Goal: Task Accomplishment & Management: Manage account settings

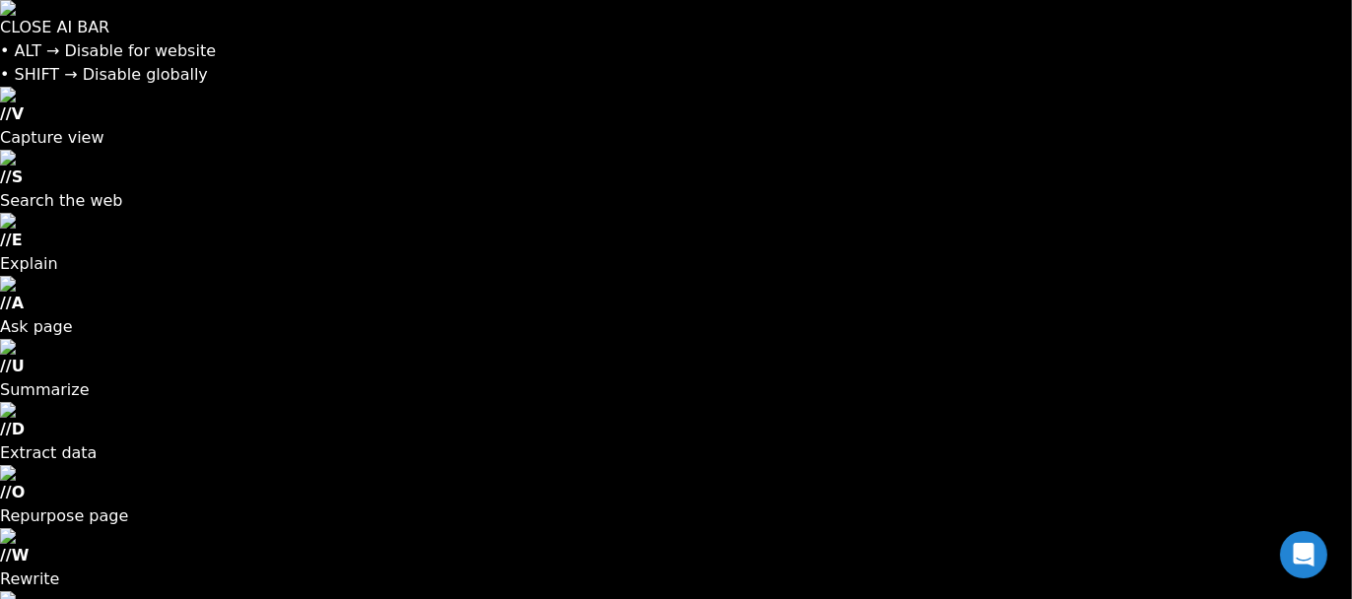
scroll to position [387, 0]
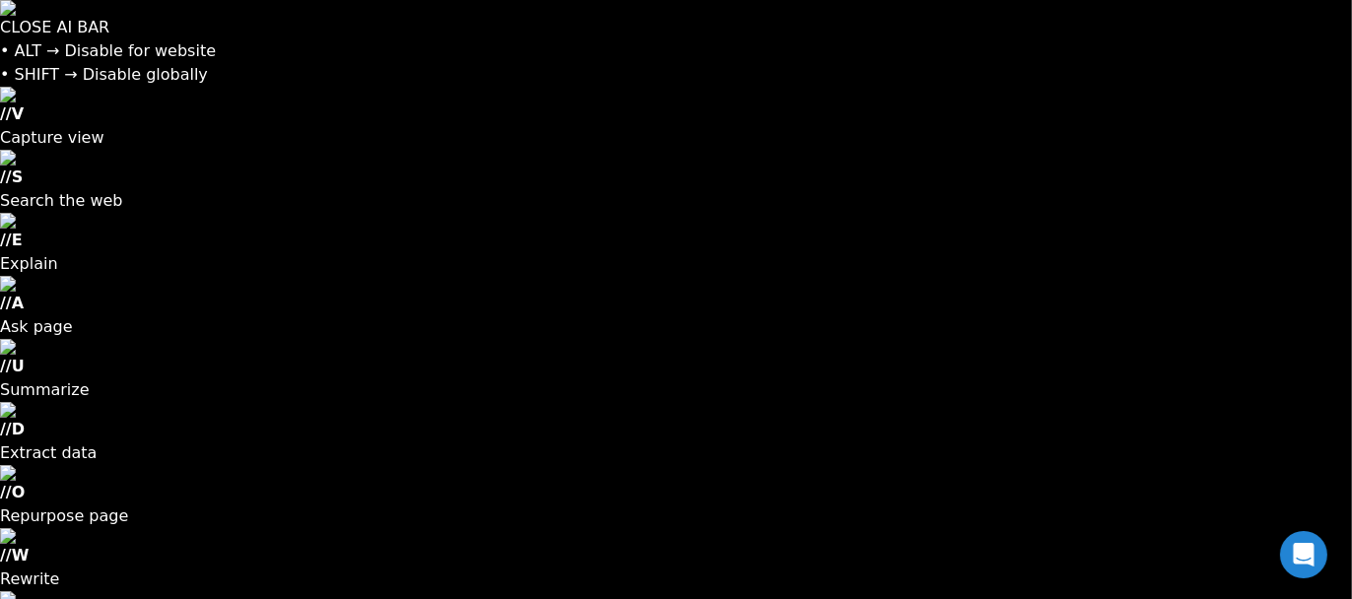
scroll to position [775, 0]
drag, startPoint x: 662, startPoint y: 423, endPoint x: 660, endPoint y: 408, distance: 14.9
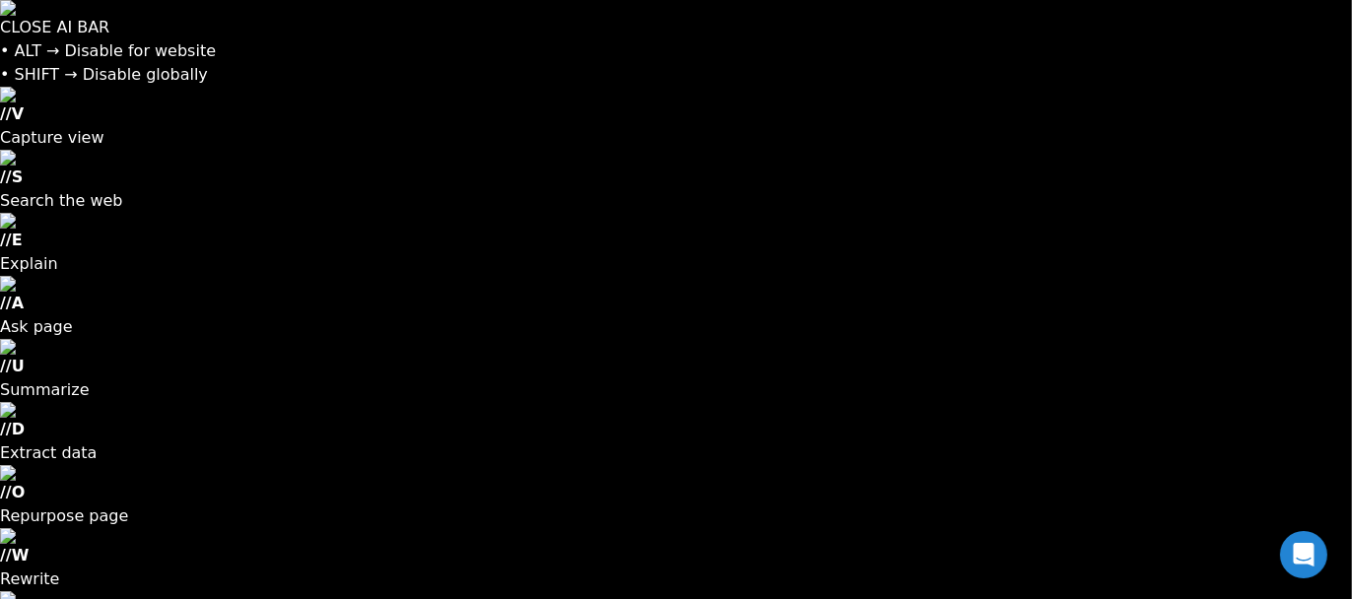
scroll to position [507, 0]
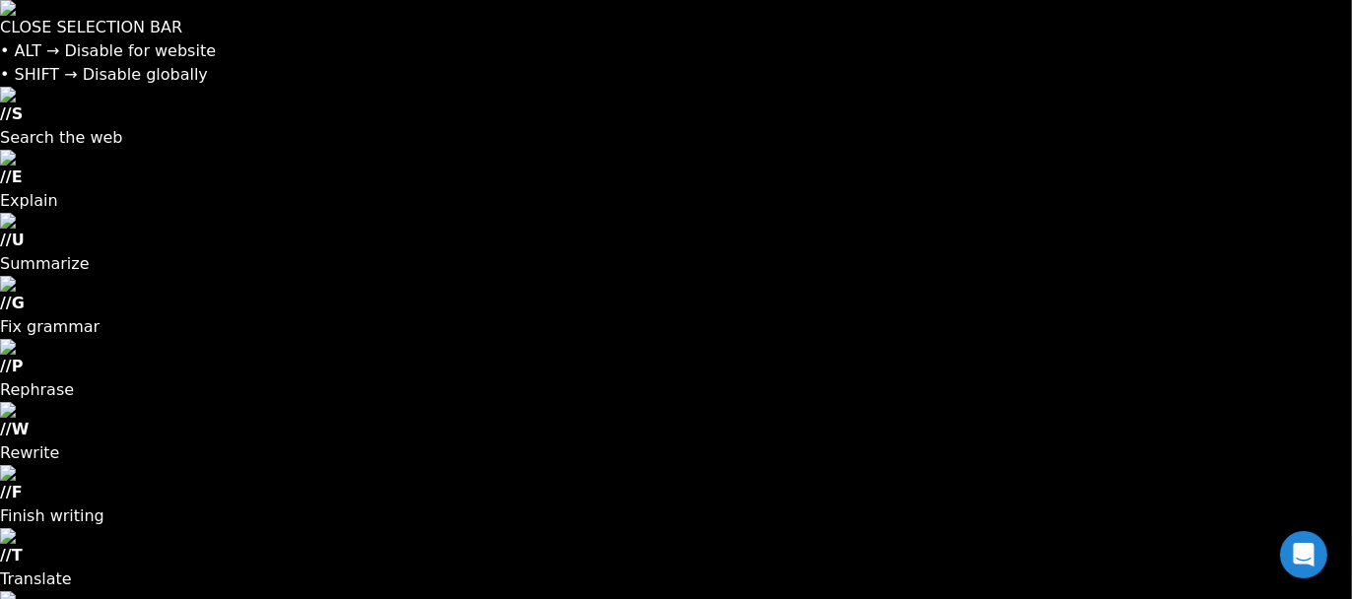
drag, startPoint x: 655, startPoint y: 397, endPoint x: 655, endPoint y: 381, distance: 15.8
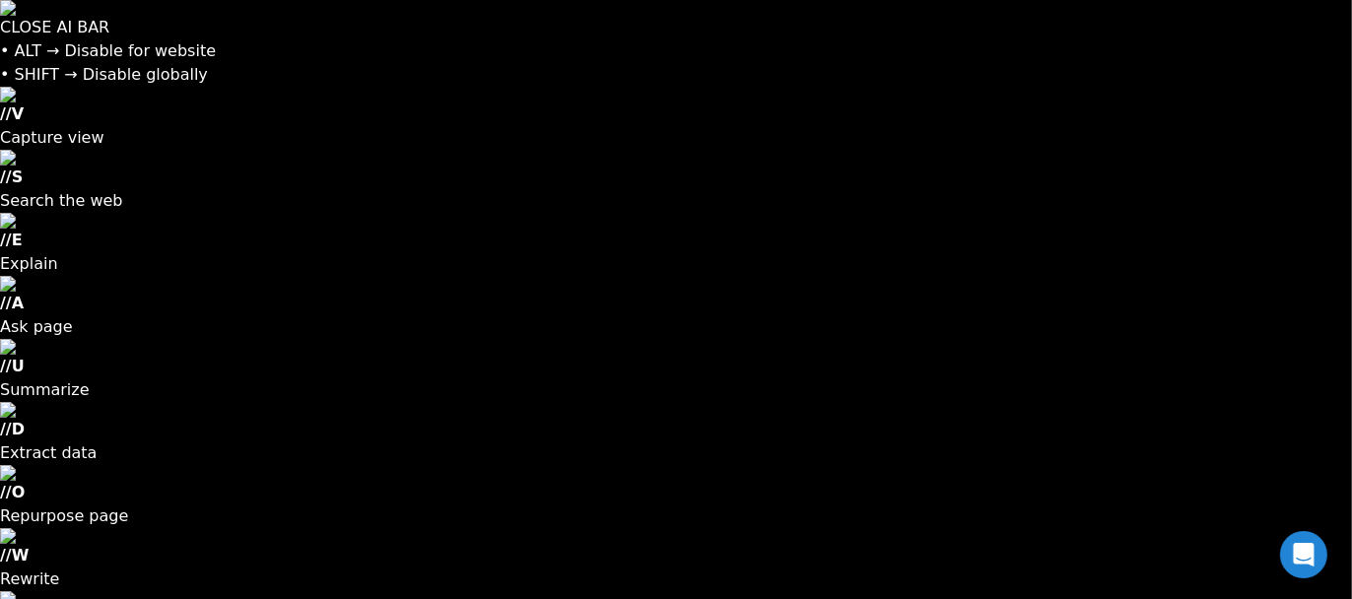
drag, startPoint x: 653, startPoint y: 385, endPoint x: 653, endPoint y: 370, distance: 14.8
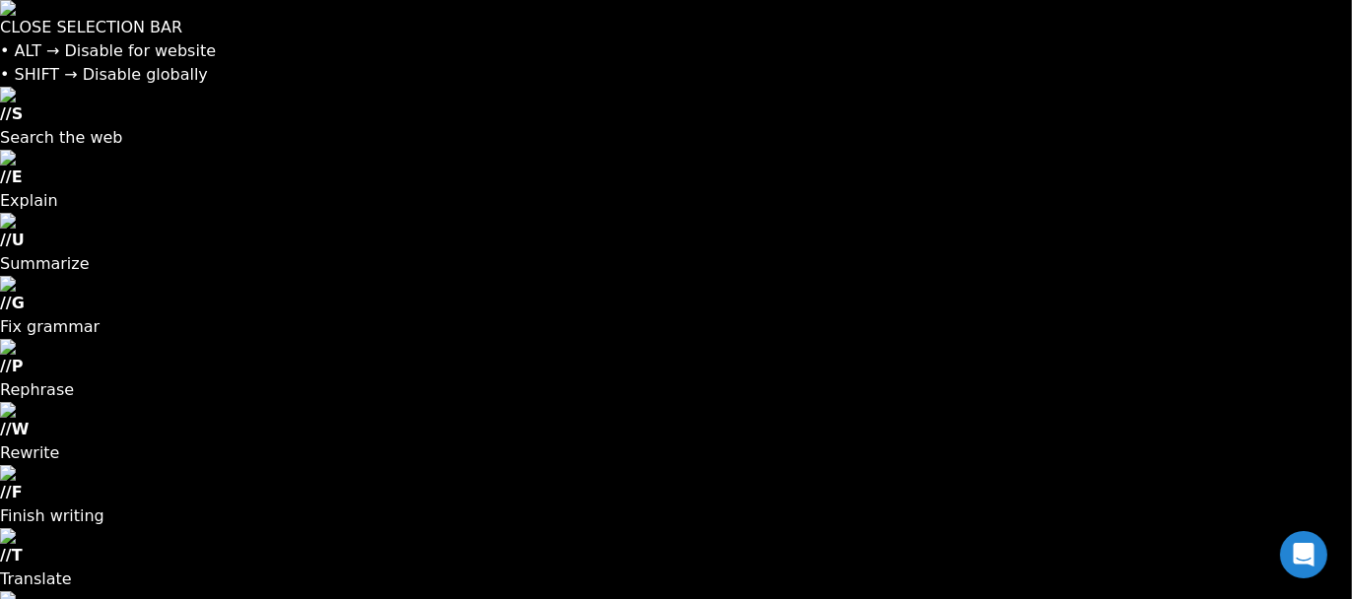
drag, startPoint x: 795, startPoint y: 420, endPoint x: 1266, endPoint y: 557, distance: 490.4
drag, startPoint x: 1036, startPoint y: 417, endPoint x: 1110, endPoint y: 568, distance: 168.7
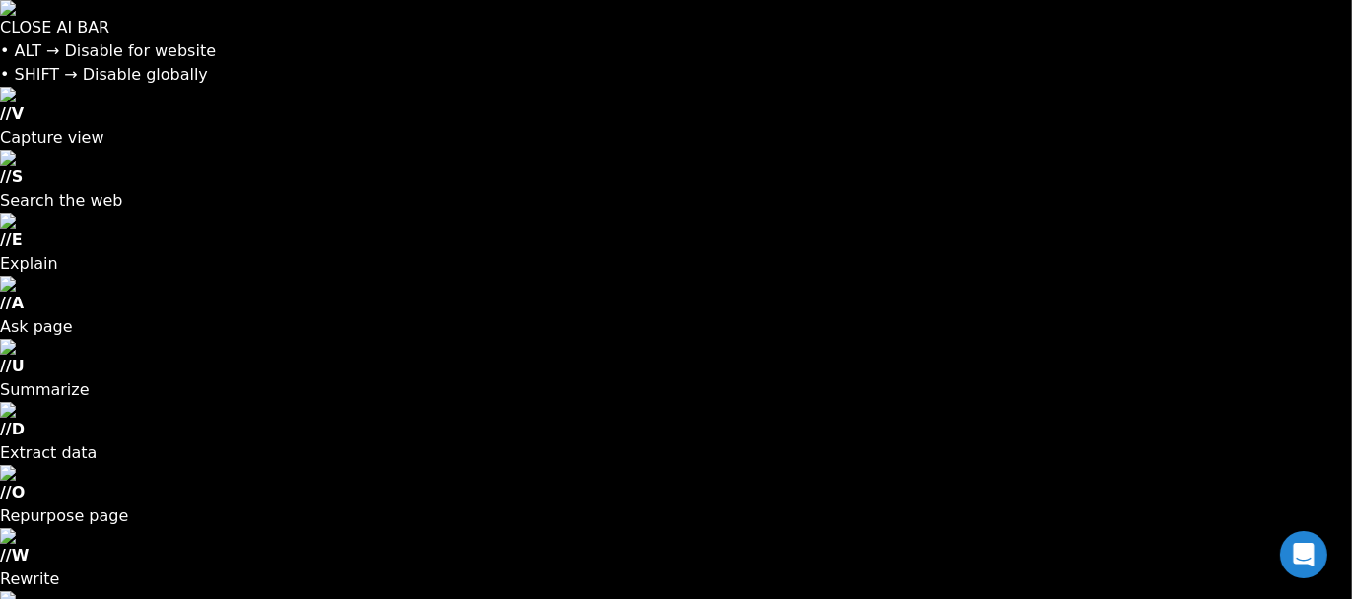
scroll to position [15, 0]
